Goal: Task Accomplishment & Management: Manage account settings

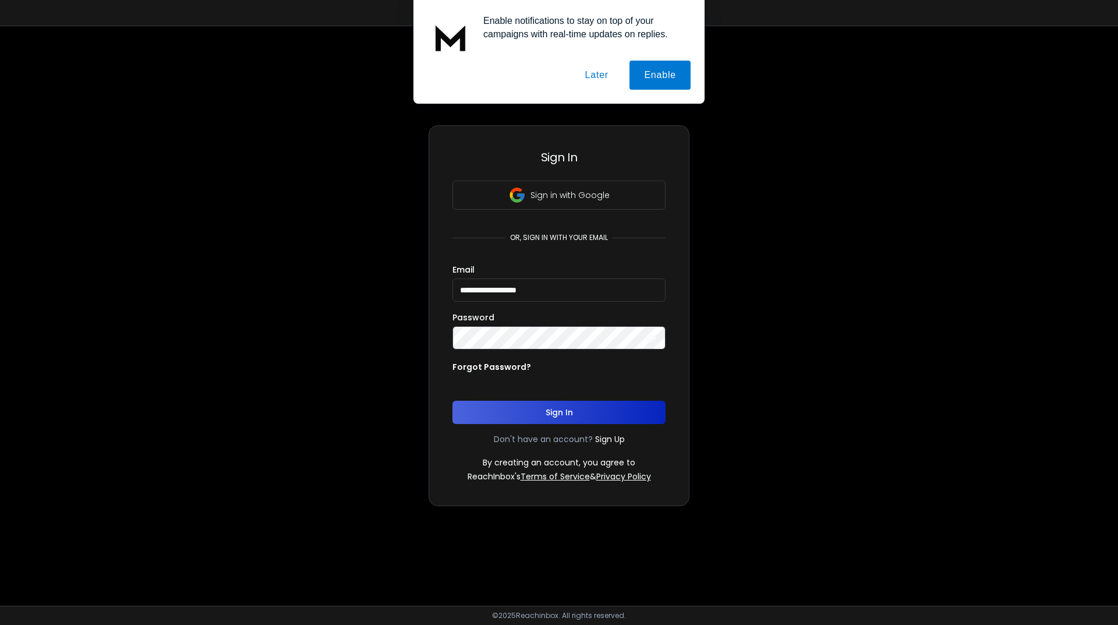
click at [552, 417] on button "Sign In" at bounding box center [558, 411] width 213 height 23
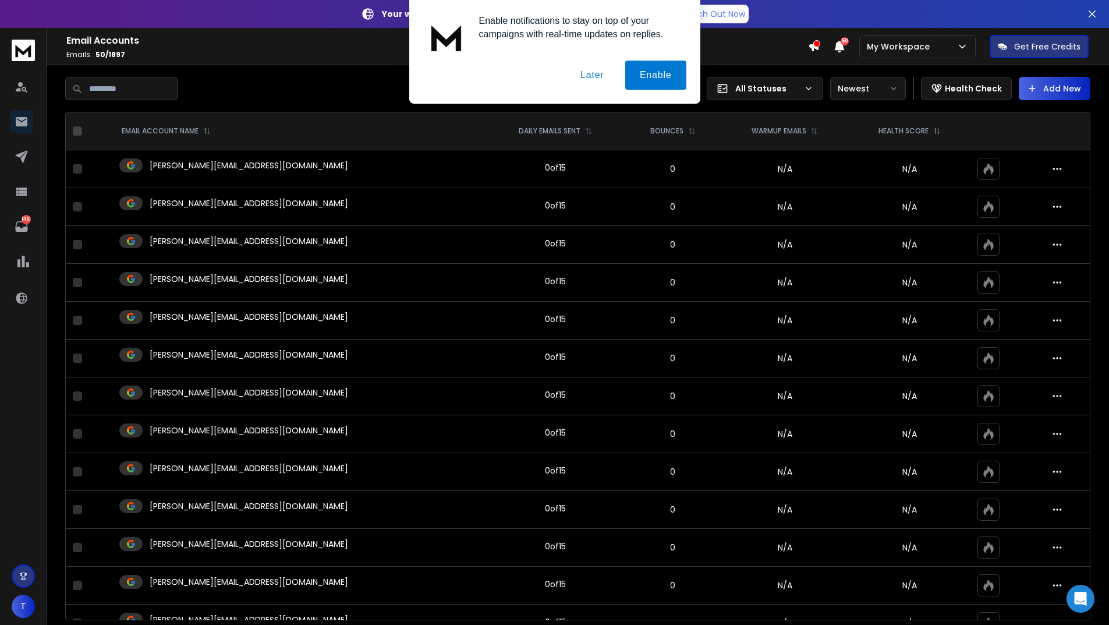
click at [1072, 82] on div "Enable notifications to stay on top of your campaigns with real-time updates on…" at bounding box center [554, 52] width 1109 height 104
click at [591, 75] on button "Later" at bounding box center [592, 75] width 52 height 29
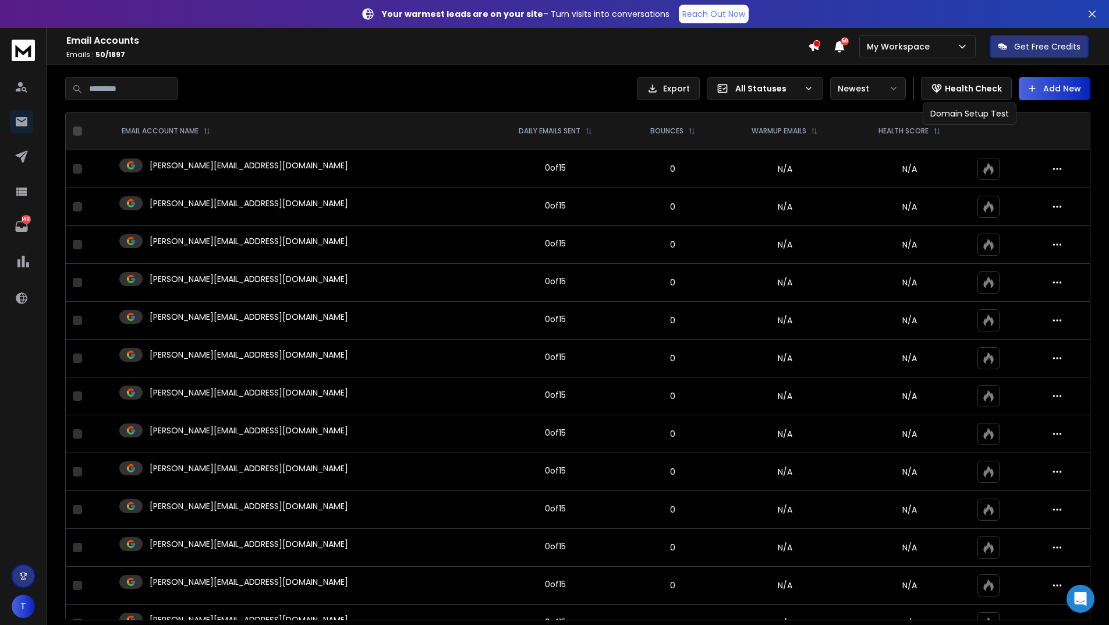
click at [1041, 88] on button "Add New" at bounding box center [1055, 88] width 72 height 23
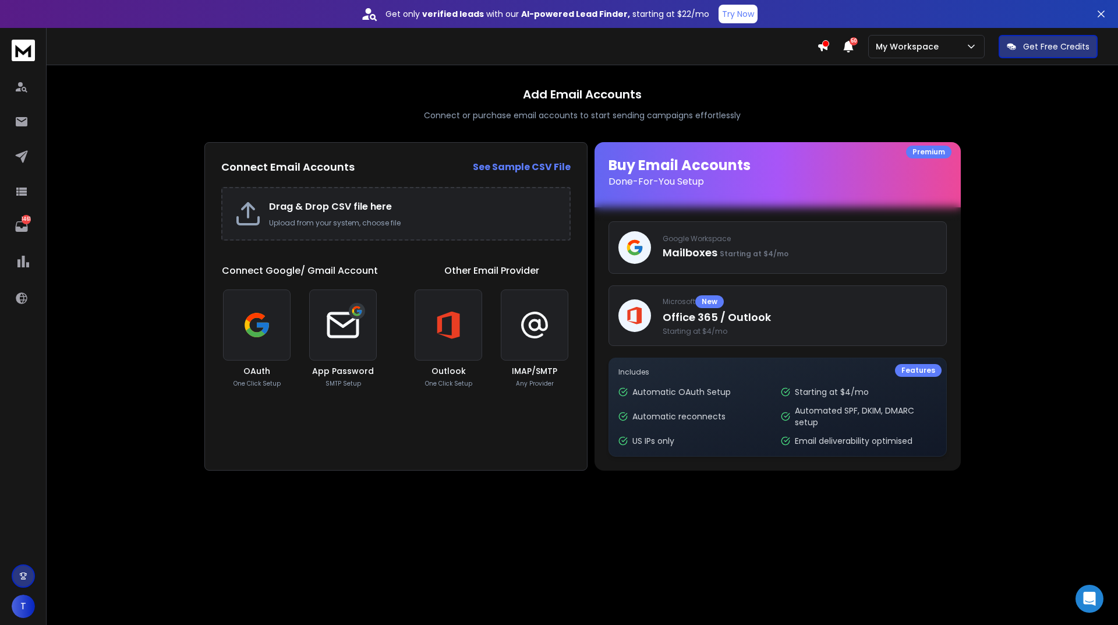
click at [253, 342] on div at bounding box center [257, 324] width 68 height 71
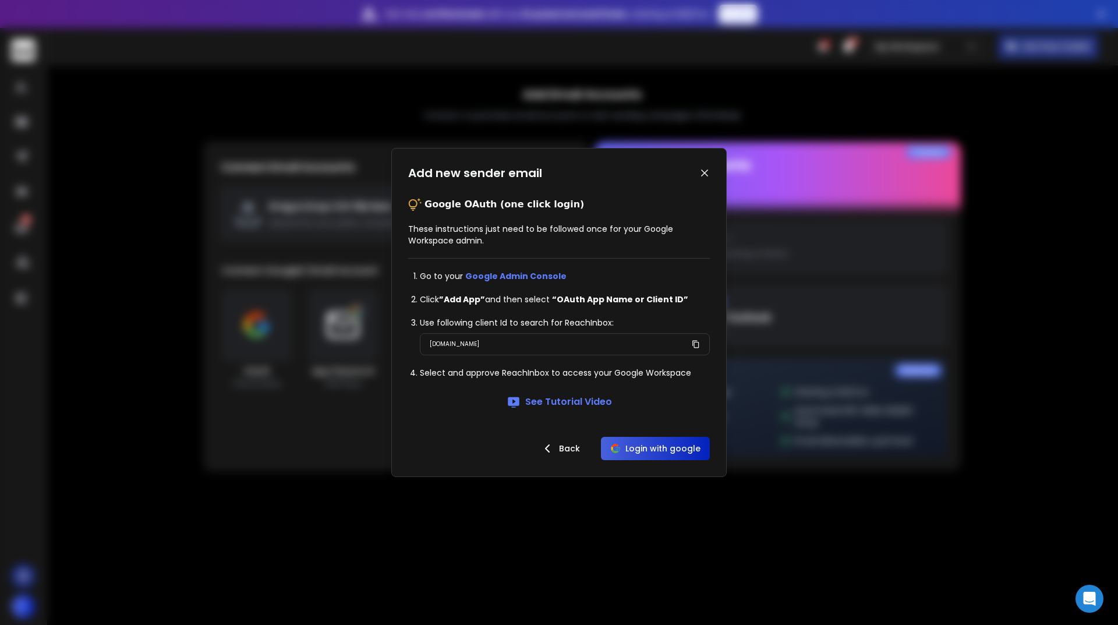
click at [660, 448] on button "Login with google" at bounding box center [655, 448] width 109 height 23
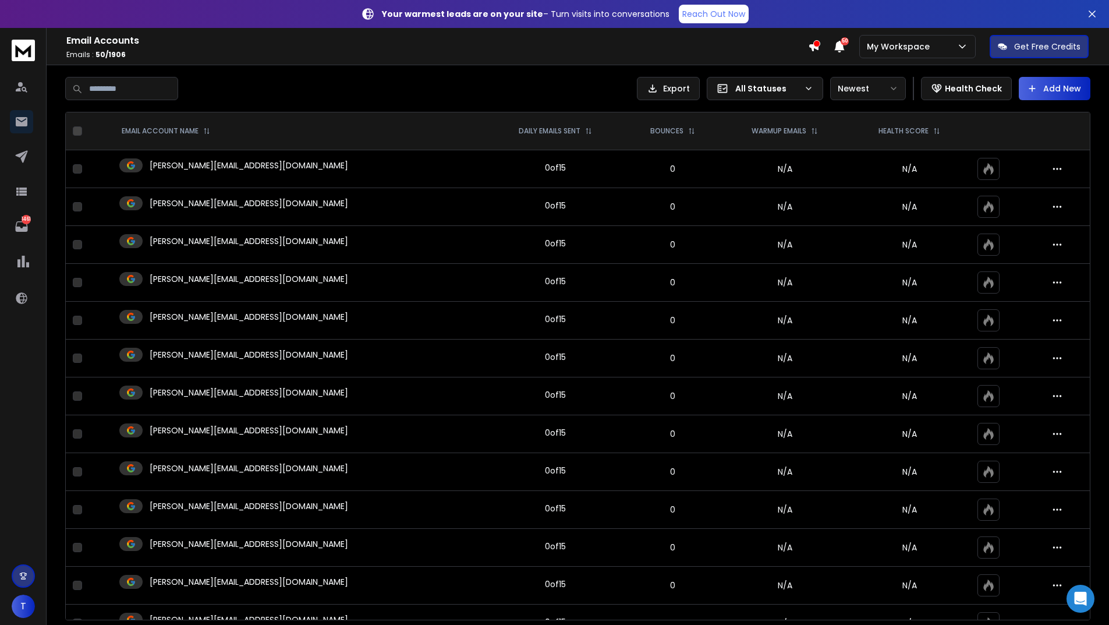
click at [1044, 83] on button "Add New" at bounding box center [1055, 88] width 72 height 23
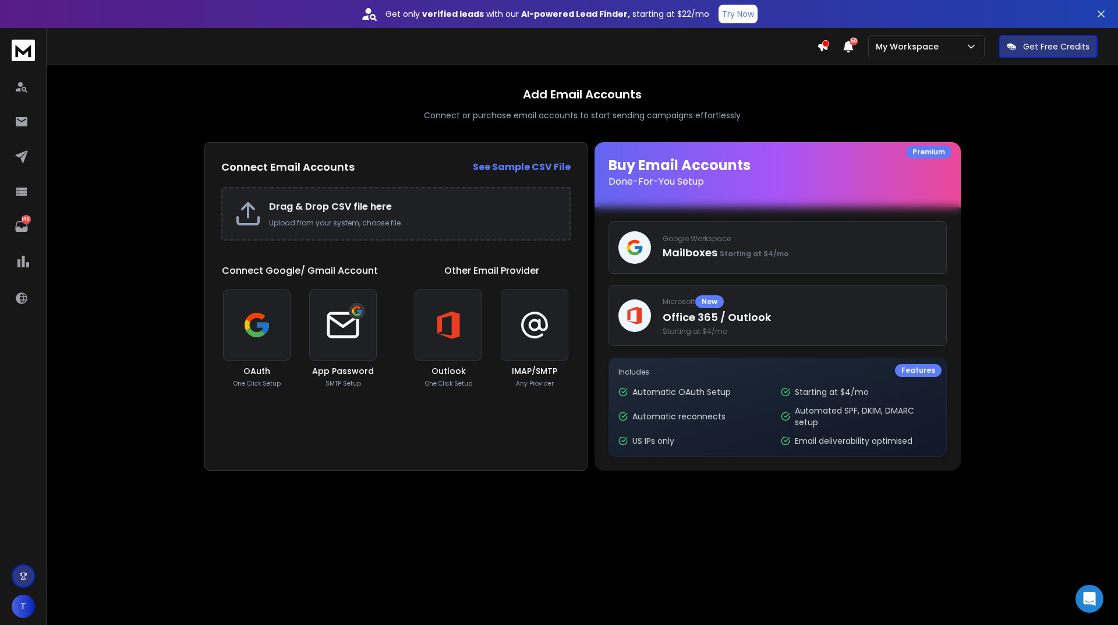
click at [254, 339] on icon at bounding box center [256, 324] width 29 height 35
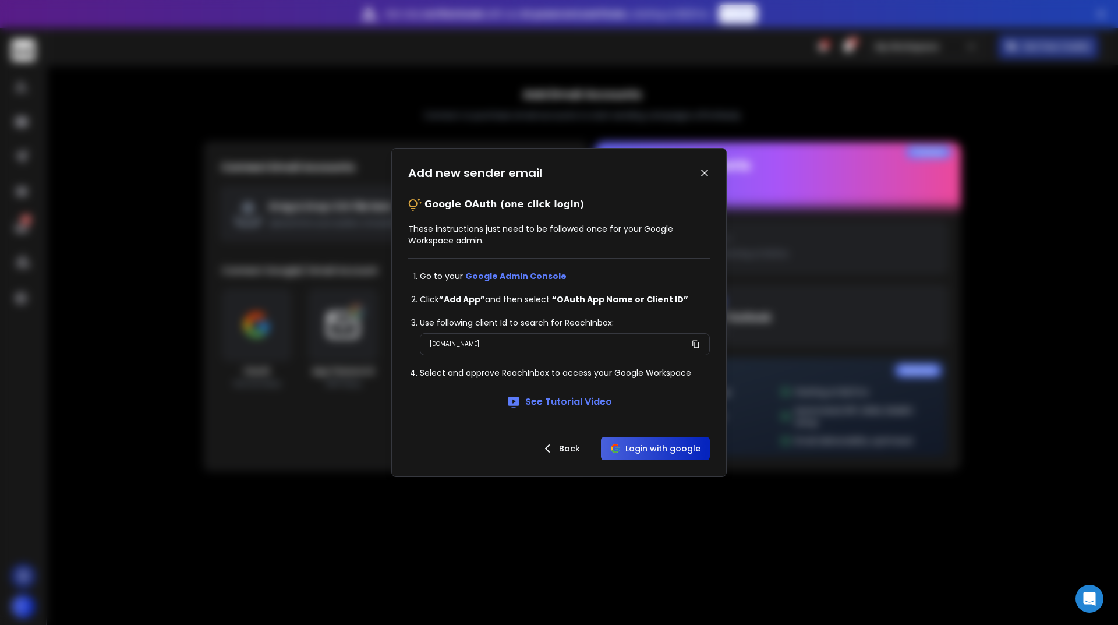
click at [640, 440] on button "Login with google" at bounding box center [655, 448] width 109 height 23
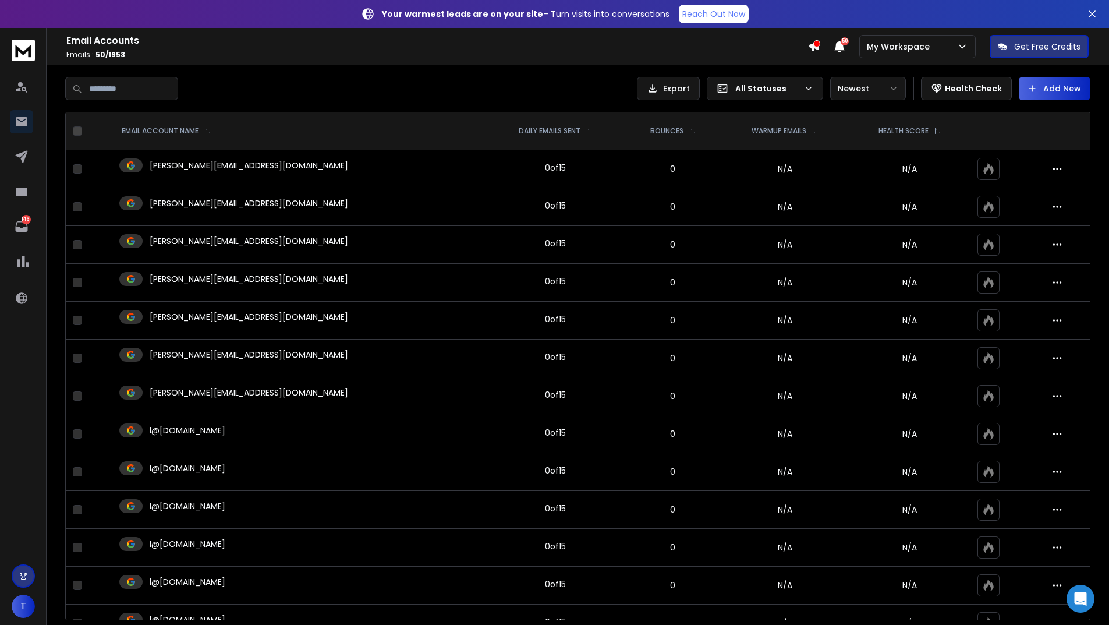
click at [1048, 87] on button "Add New" at bounding box center [1055, 88] width 72 height 23
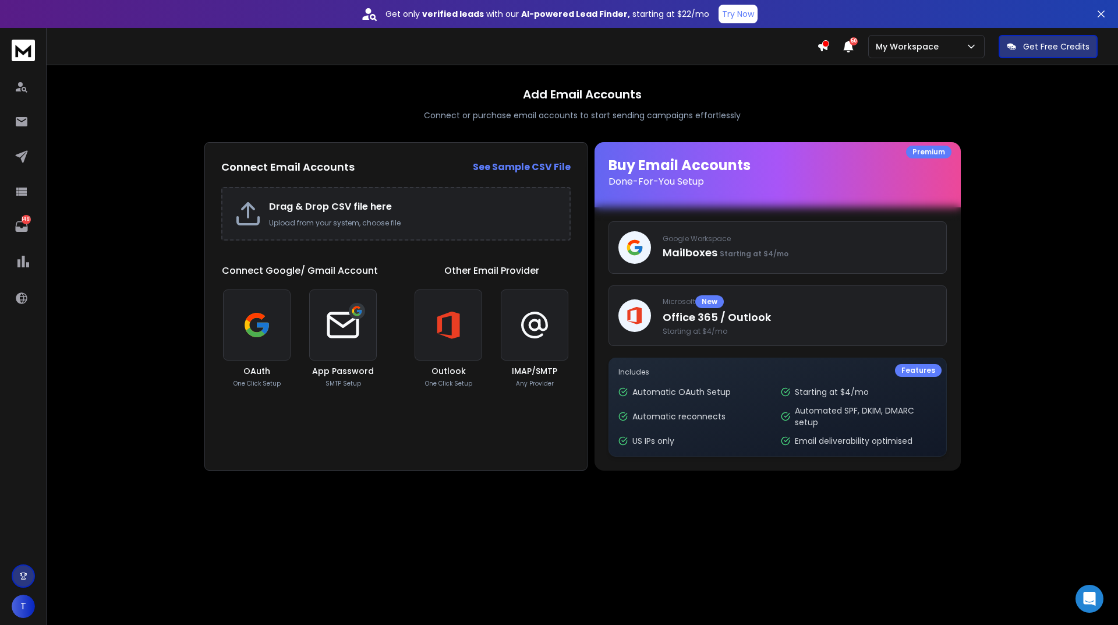
click at [277, 343] on div at bounding box center [257, 324] width 68 height 71
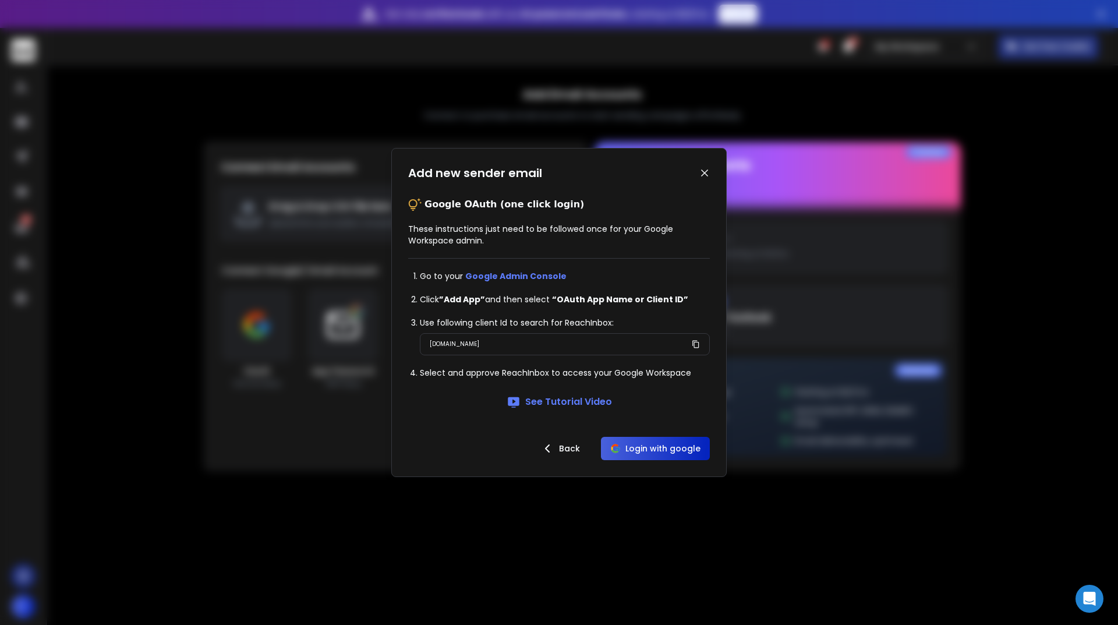
click at [643, 443] on button "Login with google" at bounding box center [655, 448] width 109 height 23
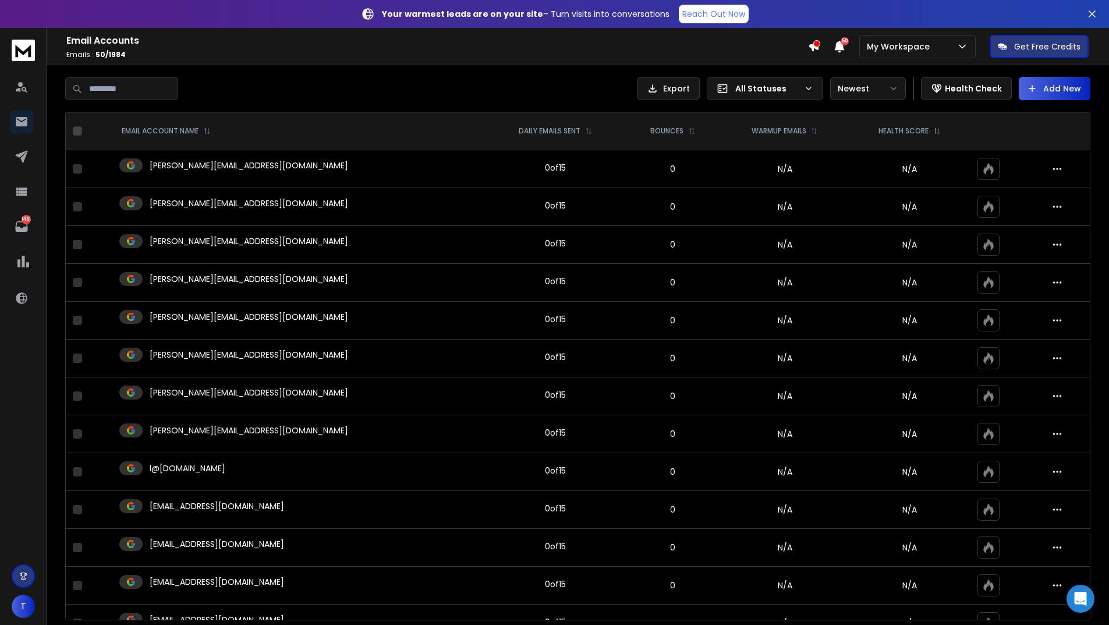
click at [1038, 92] on button "Add New" at bounding box center [1055, 88] width 72 height 23
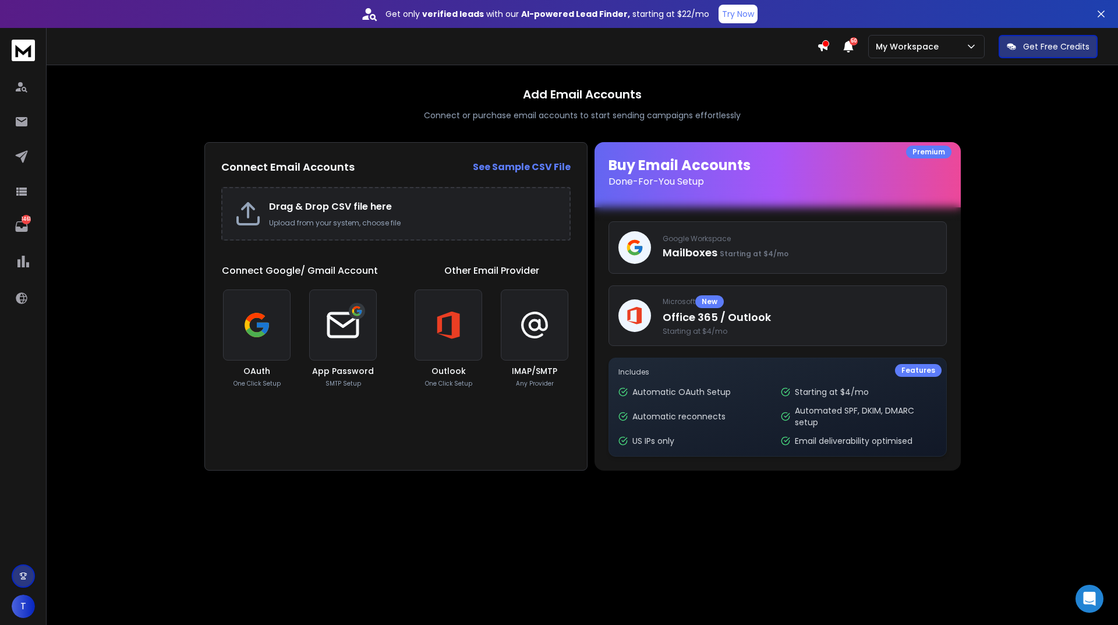
click at [261, 345] on div at bounding box center [257, 324] width 68 height 71
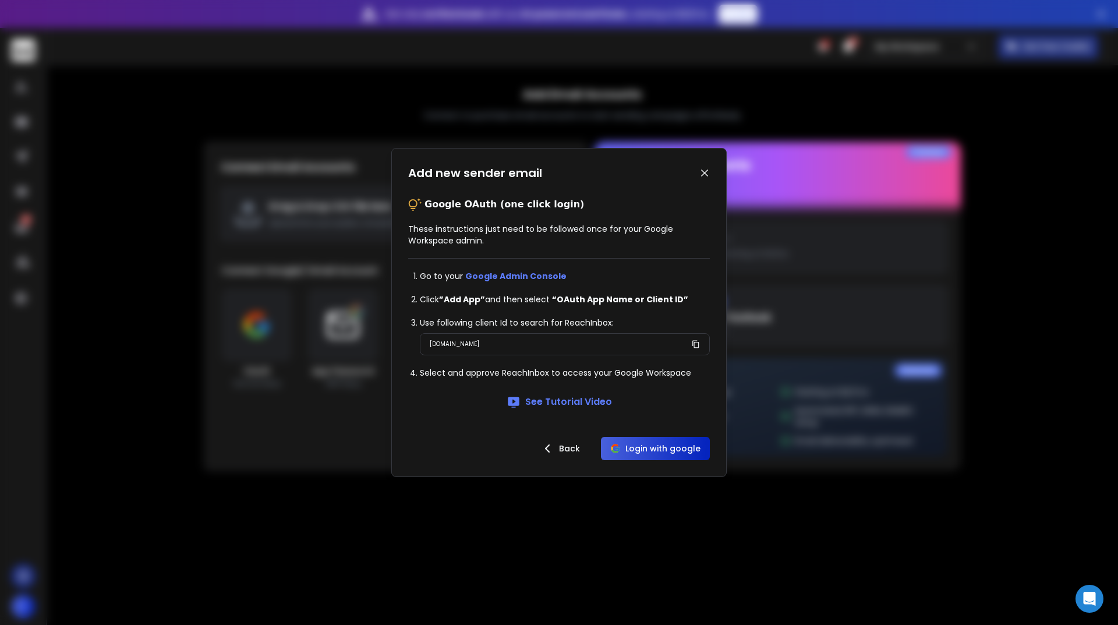
drag, startPoint x: 650, startPoint y: 460, endPoint x: 658, endPoint y: 475, distance: 16.7
click at [651, 458] on div "Add new sender email Google OAuth (one click login) These instructions just nee…" at bounding box center [558, 312] width 335 height 329
click at [643, 435] on div "Google OAuth (one click login) These instructions just need to be followed once…" at bounding box center [559, 328] width 302 height 263
click at [643, 458] on button "Login with google" at bounding box center [655, 448] width 109 height 23
click at [643, 446] on div "Back Login with google" at bounding box center [559, 448] width 302 height 23
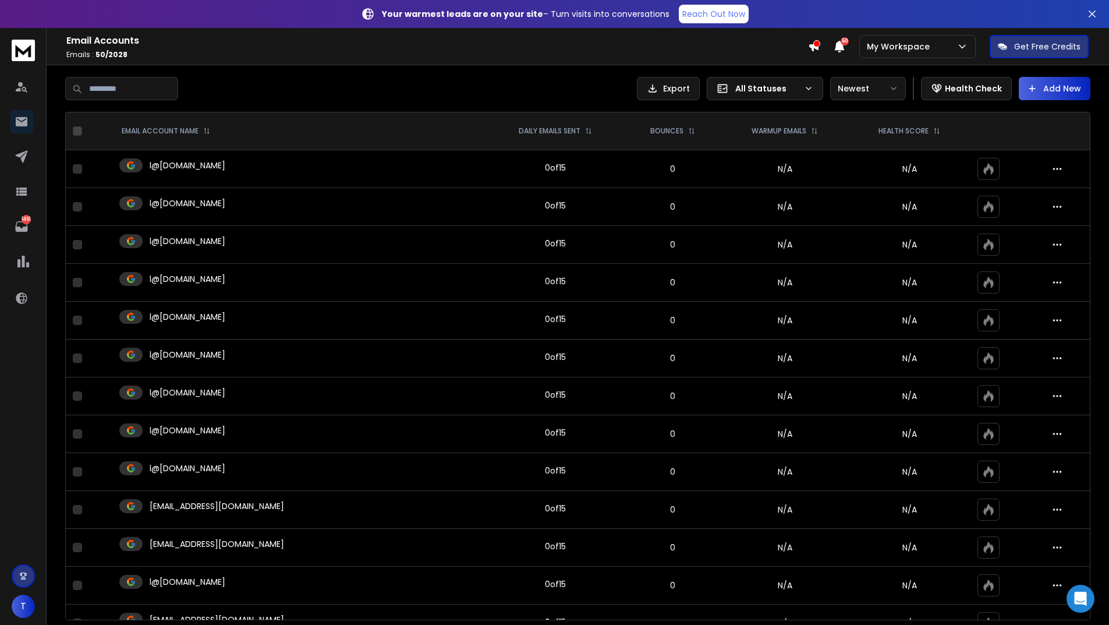
click at [1058, 72] on div "Export All Statuses Newest Health Check Add New EMAIL ACCOUNT NAME DAILY EMAILS…" at bounding box center [578, 348] width 1062 height 566
click at [1057, 86] on button "Add New" at bounding box center [1055, 88] width 72 height 23
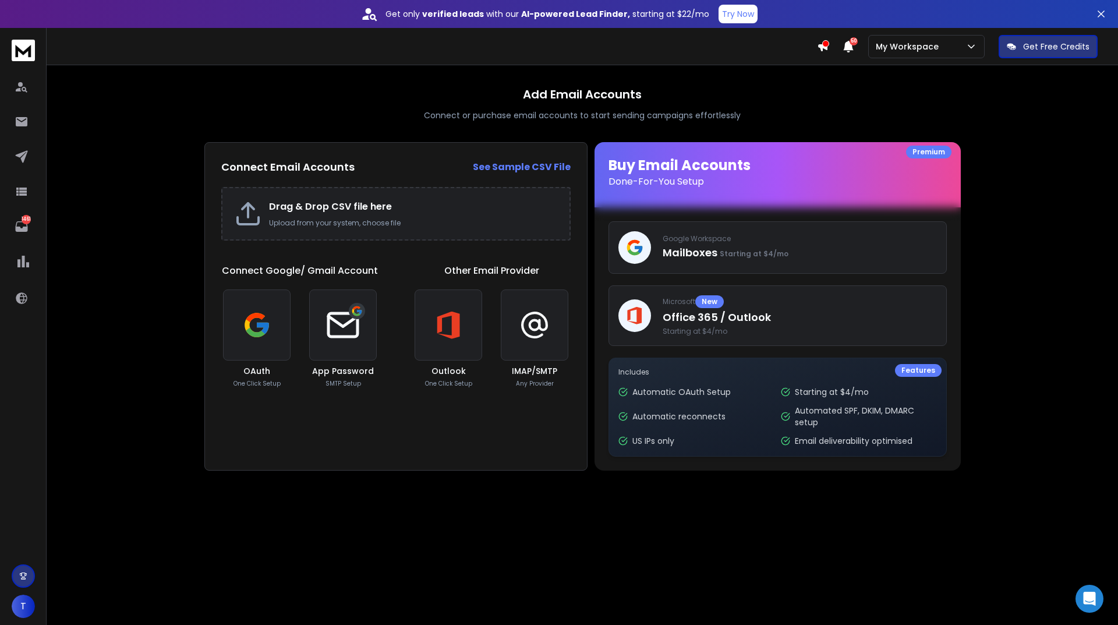
click at [231, 309] on div at bounding box center [257, 324] width 68 height 71
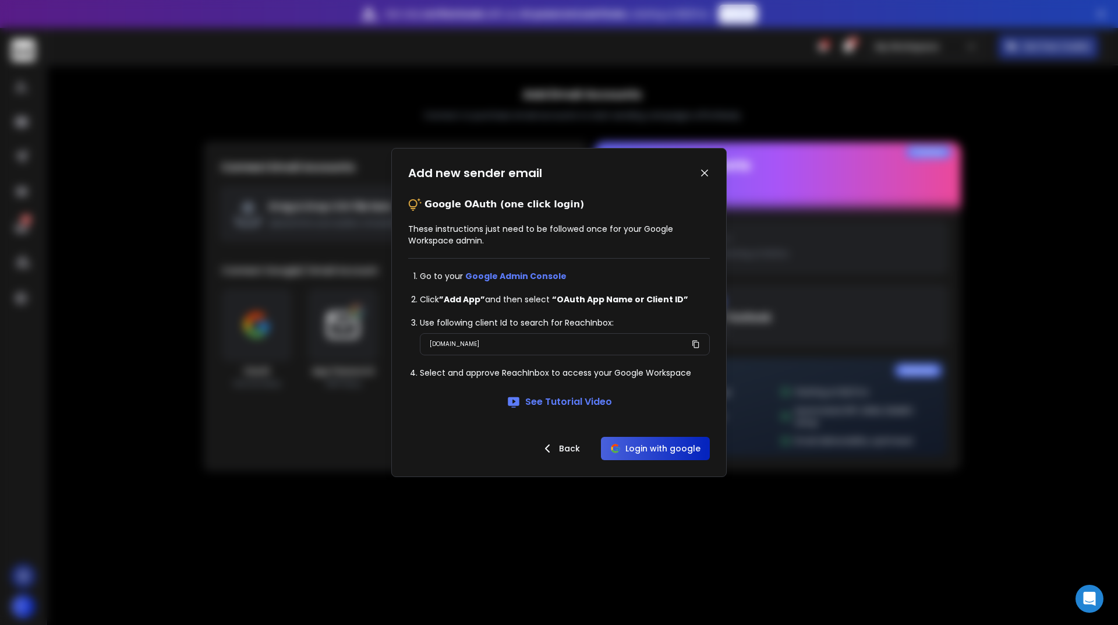
click at [631, 444] on button "Login with google" at bounding box center [655, 448] width 109 height 23
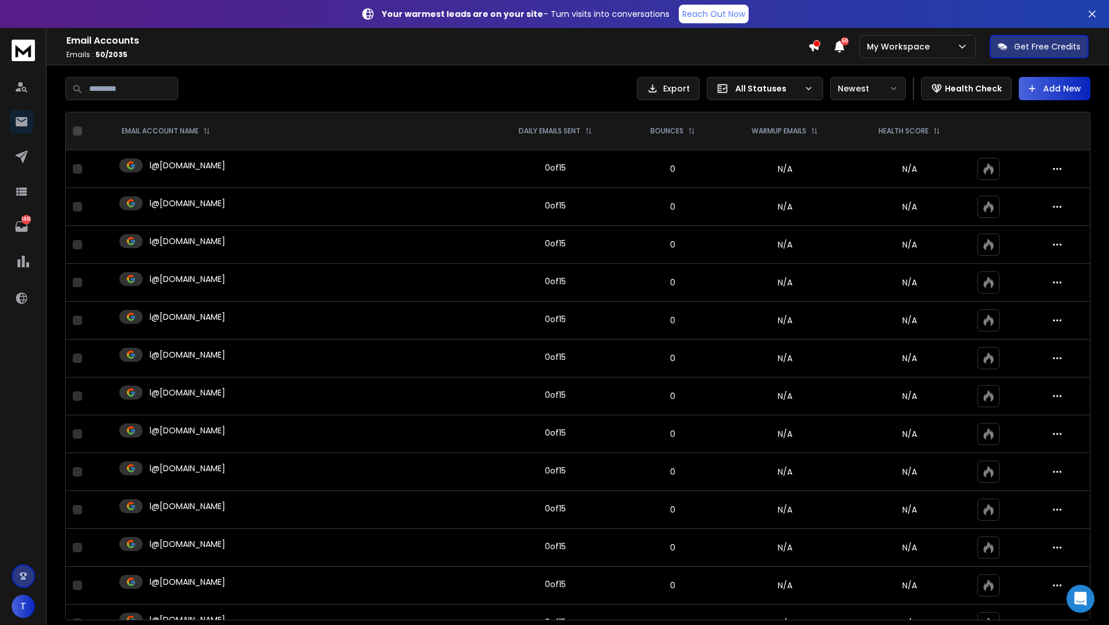
click at [1041, 93] on button "Add New" at bounding box center [1055, 88] width 72 height 23
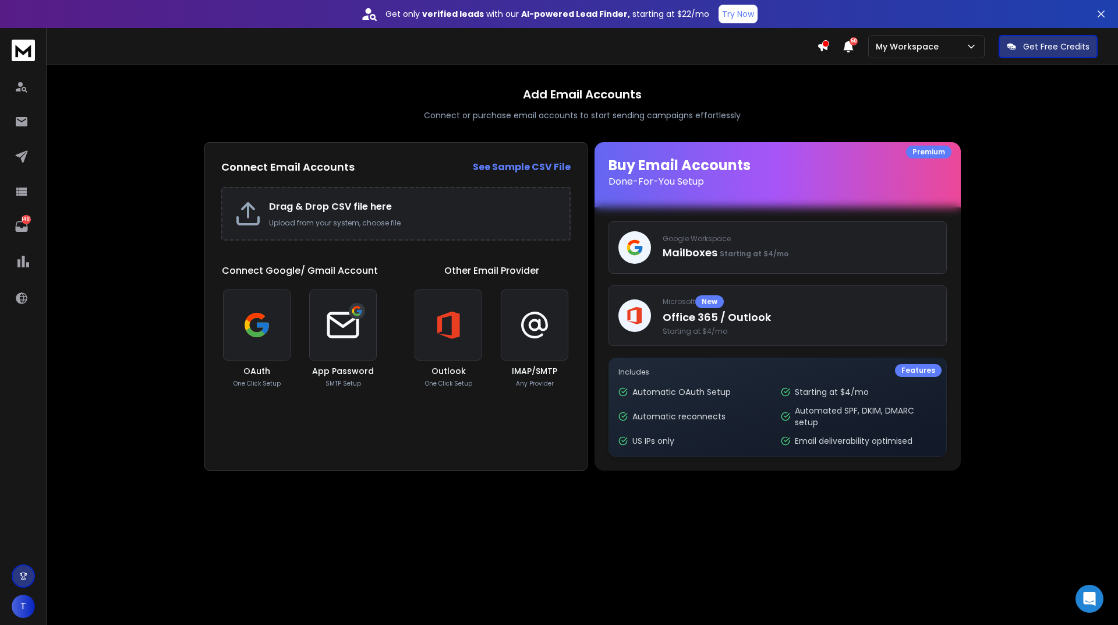
click at [274, 331] on div at bounding box center [257, 324] width 68 height 71
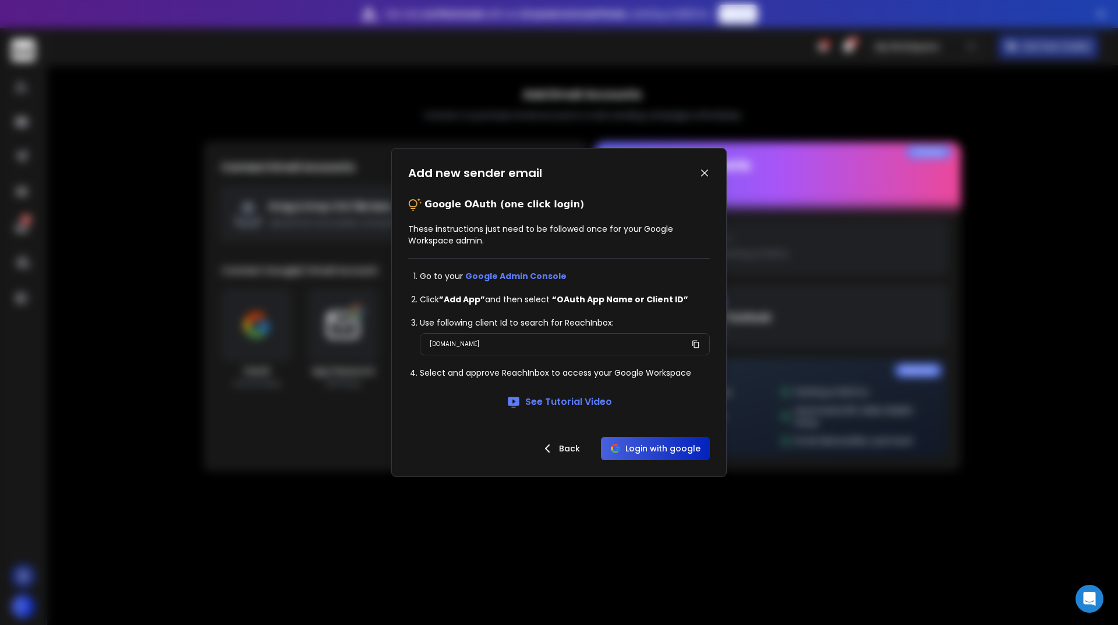
click at [632, 452] on button "Login with google" at bounding box center [655, 448] width 109 height 23
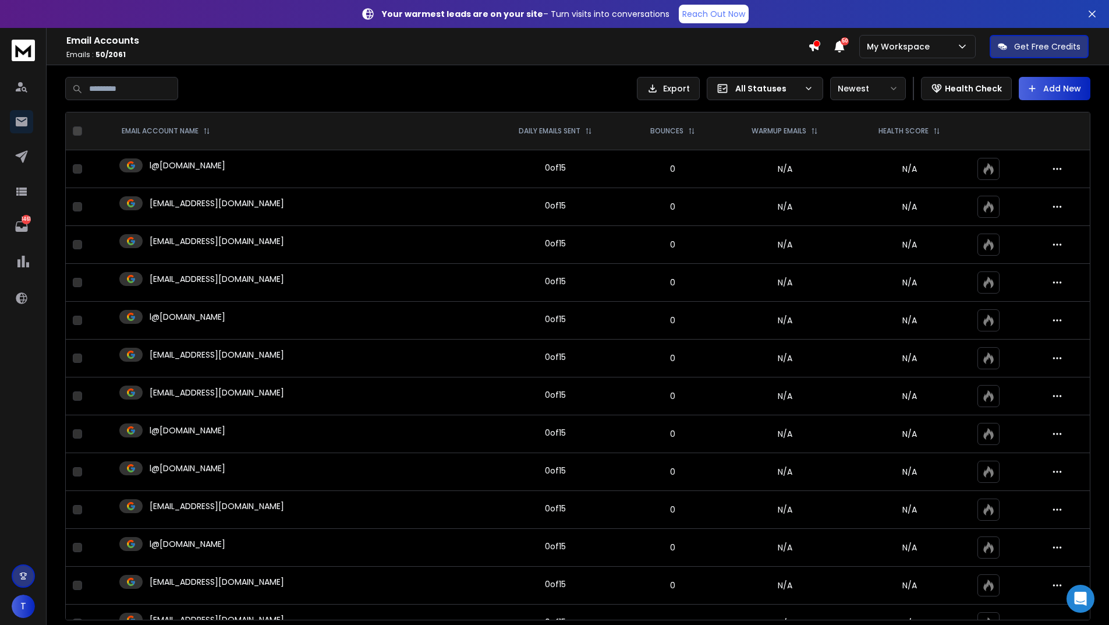
click at [1051, 93] on button "Add New" at bounding box center [1055, 88] width 72 height 23
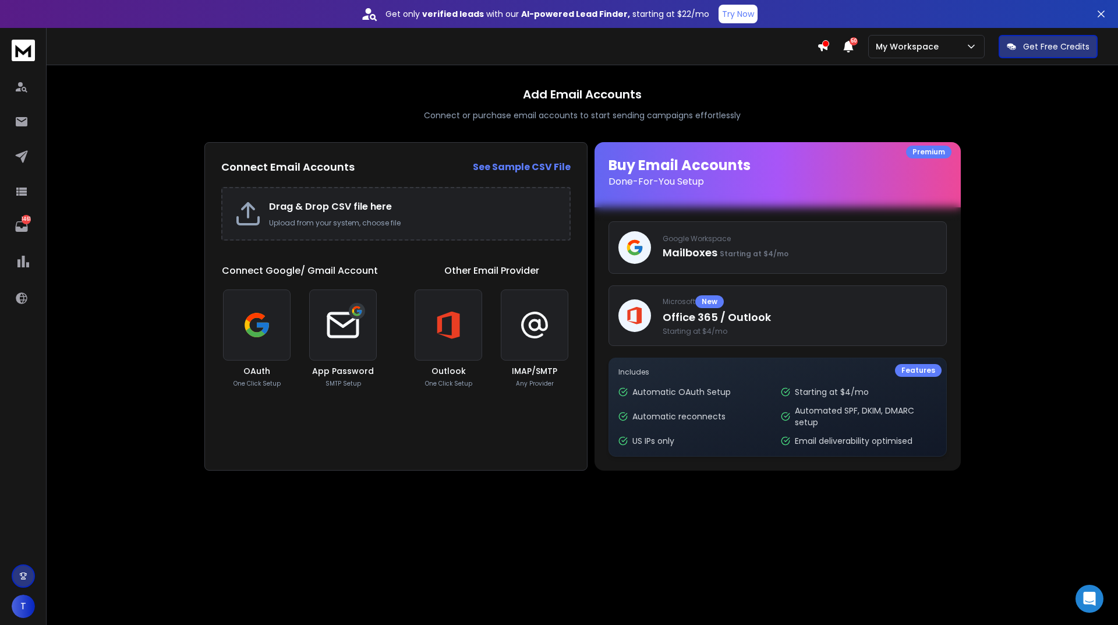
click at [278, 354] on div at bounding box center [257, 324] width 68 height 71
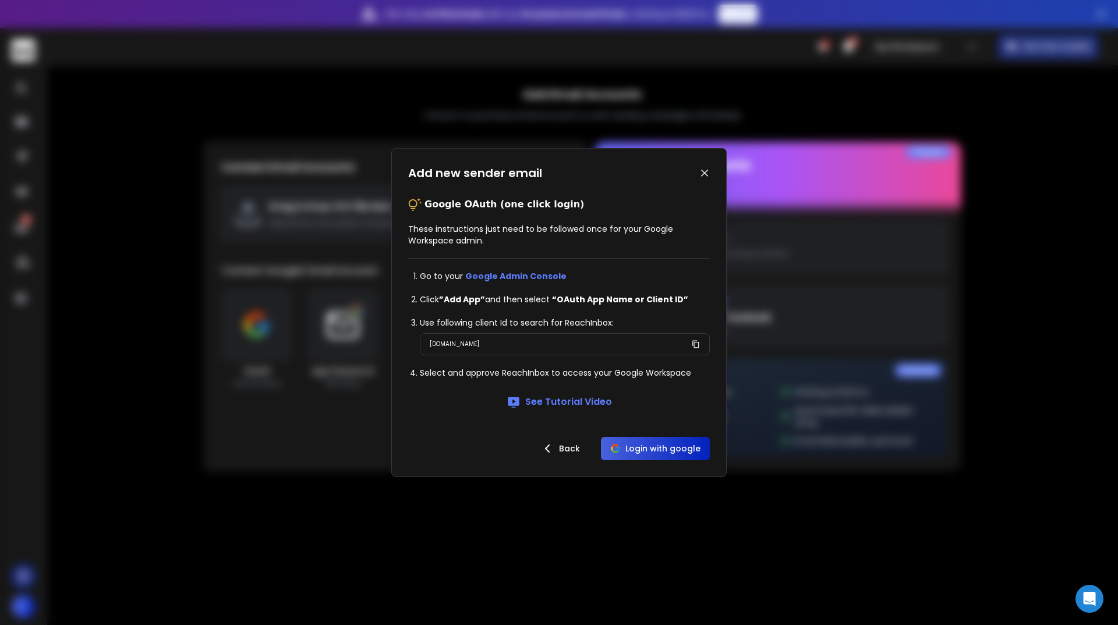
drag, startPoint x: 624, startPoint y: 448, endPoint x: 634, endPoint y: 513, distance: 65.9
click at [625, 449] on button "Login with google" at bounding box center [655, 448] width 109 height 23
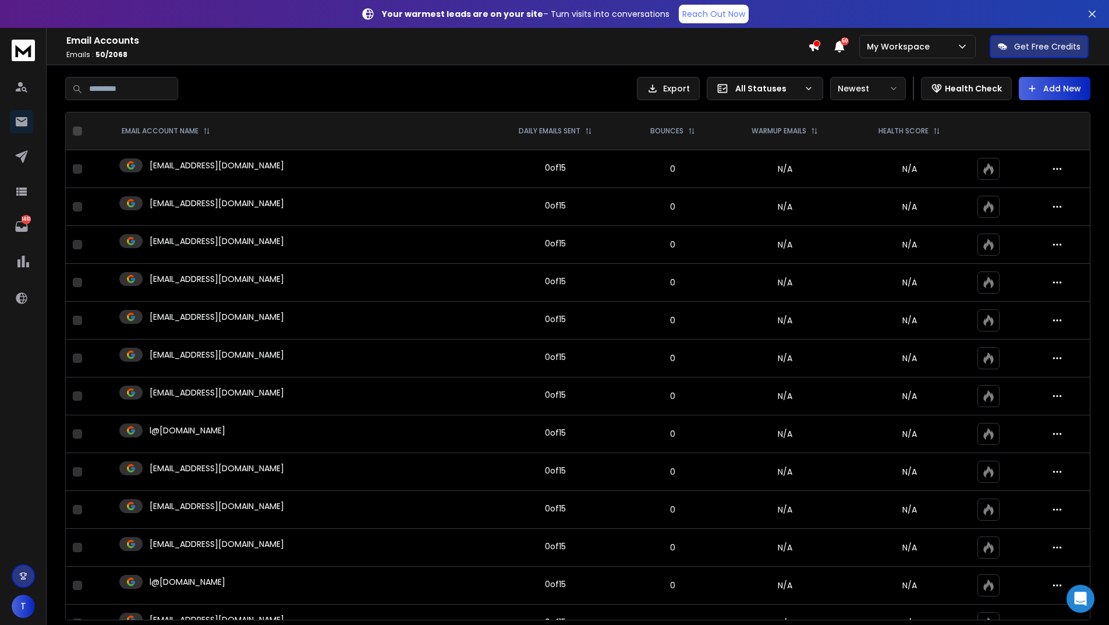
drag, startPoint x: 1078, startPoint y: 88, endPoint x: 986, endPoint y: 150, distance: 111.1
click at [1076, 88] on button "Add New" at bounding box center [1055, 88] width 72 height 23
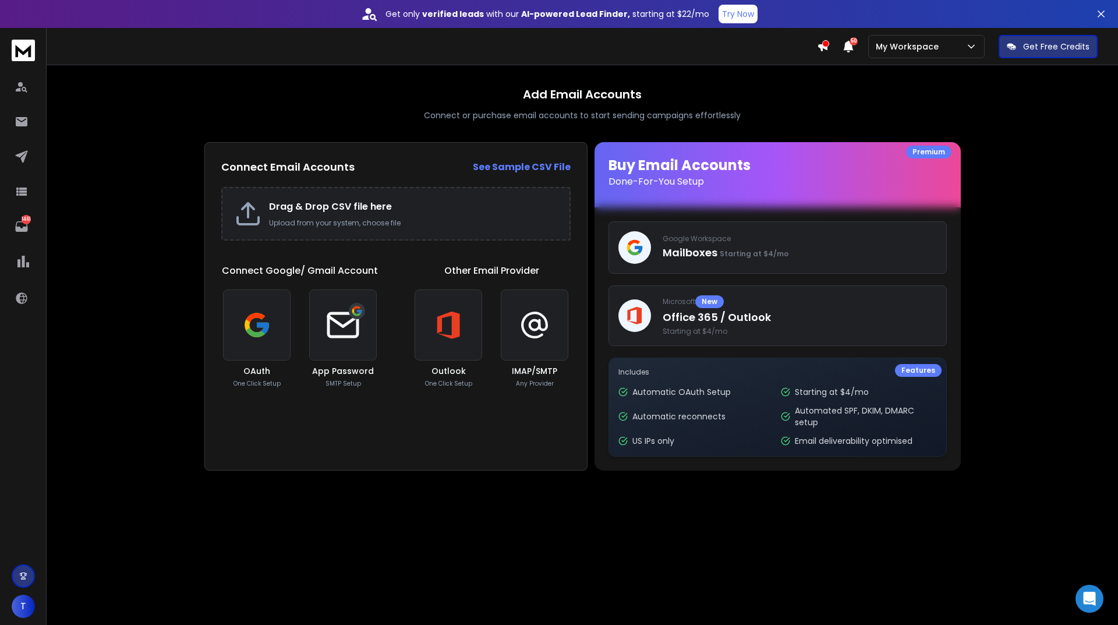
click at [262, 339] on icon at bounding box center [256, 324] width 29 height 35
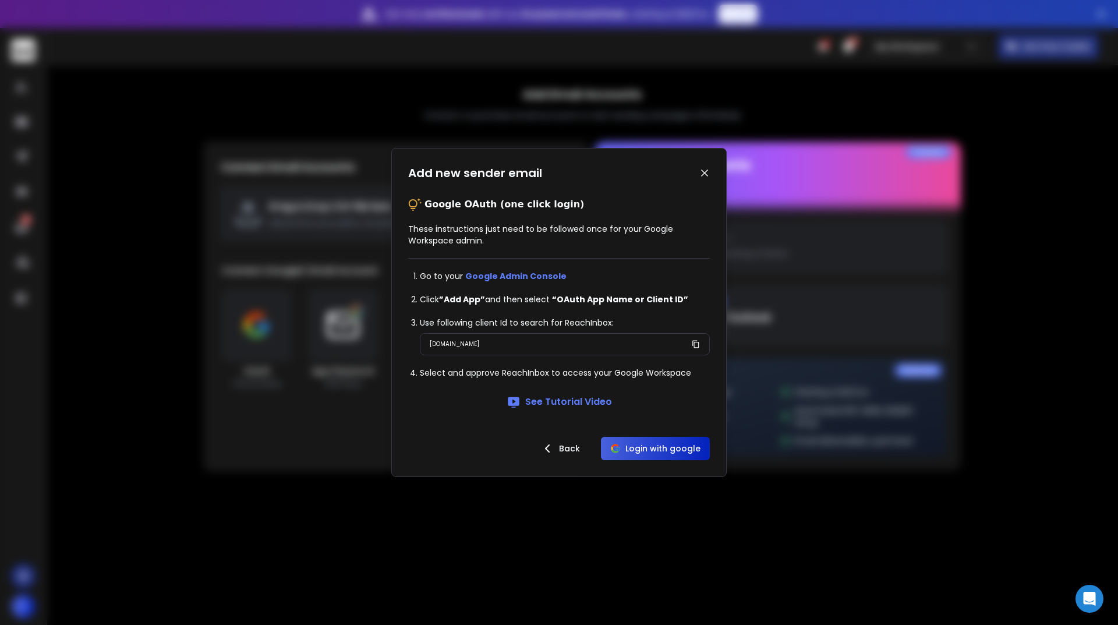
click at [605, 434] on div "Google OAuth (one click login) These instructions just need to be followed once…" at bounding box center [559, 328] width 302 height 263
click at [625, 449] on button "Login with google" at bounding box center [655, 448] width 109 height 23
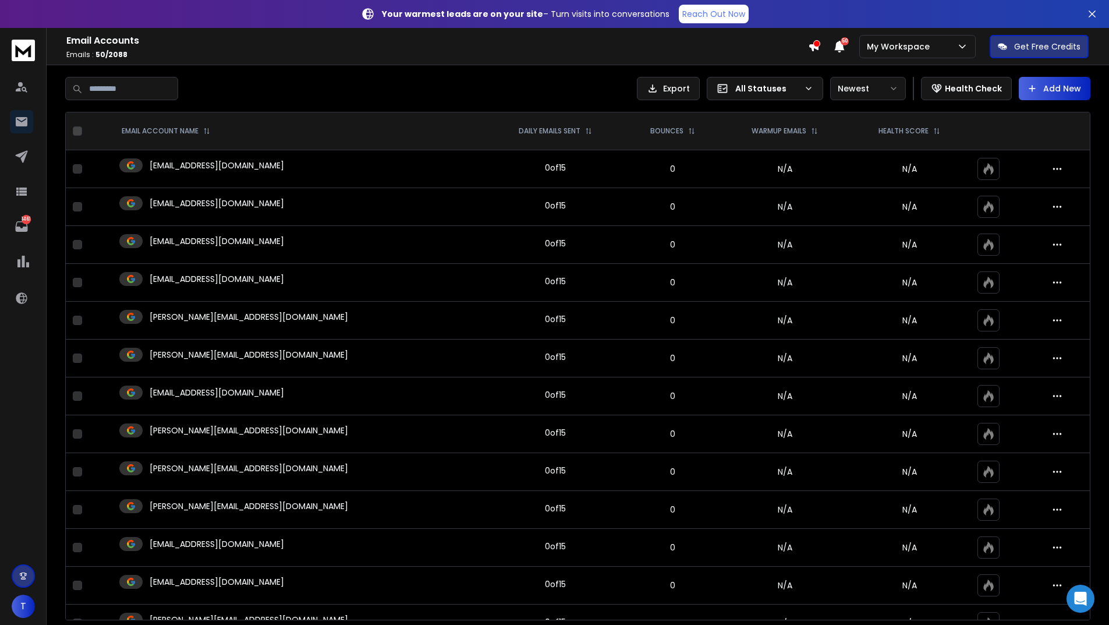
click at [1063, 83] on button "Add New" at bounding box center [1055, 88] width 72 height 23
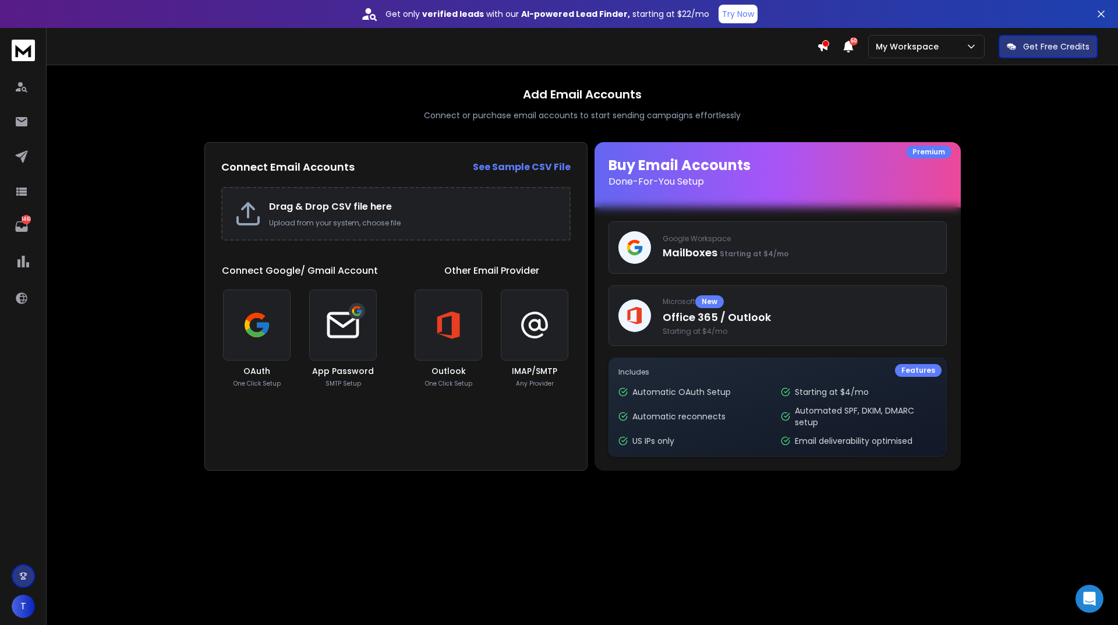
click at [274, 338] on div at bounding box center [257, 324] width 68 height 71
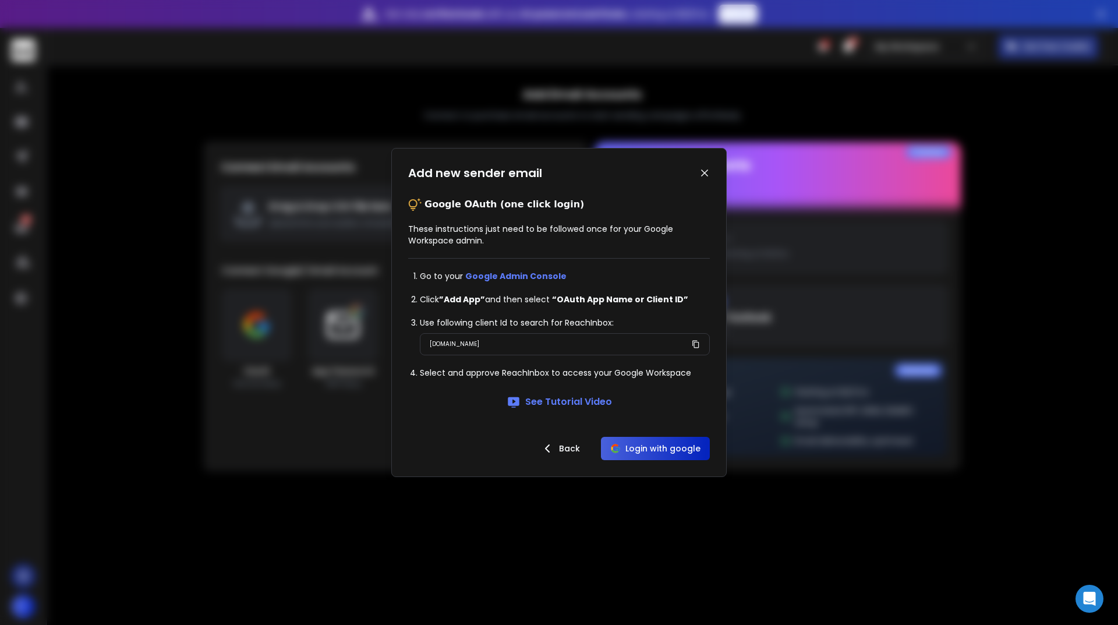
click at [660, 433] on div "Google OAuth (one click login) These instructions just need to be followed once…" at bounding box center [559, 328] width 302 height 263
click at [668, 447] on button "Login with google" at bounding box center [655, 448] width 109 height 23
